Goal: Check status

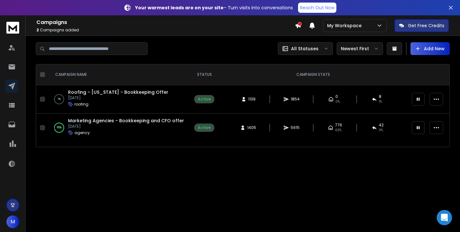
click at [137, 123] on span "Marketing Agencies - Bookkeeping and CFO offer" at bounding box center [126, 120] width 116 height 6
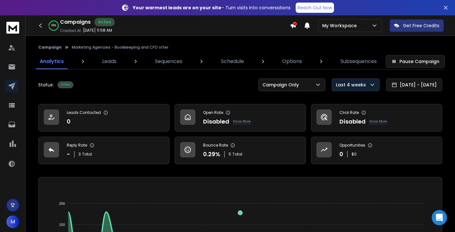
click at [339, 86] on p "Last 4 weeks" at bounding box center [352, 84] width 33 height 6
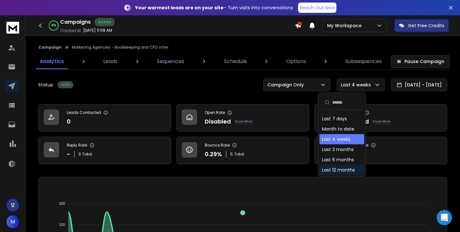
click at [332, 171] on div "Last 12 months" at bounding box center [338, 170] width 33 height 6
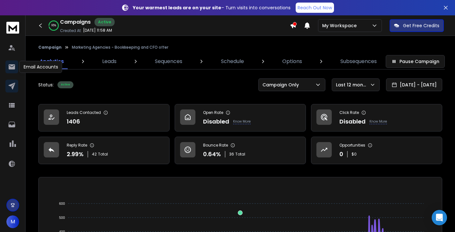
click at [12, 66] on icon at bounding box center [12, 67] width 8 height 8
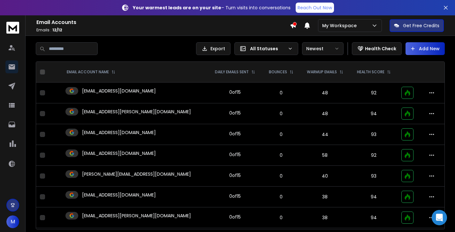
click at [163, 48] on div at bounding box center [114, 48] width 157 height 13
